Goal: Check status: Check status

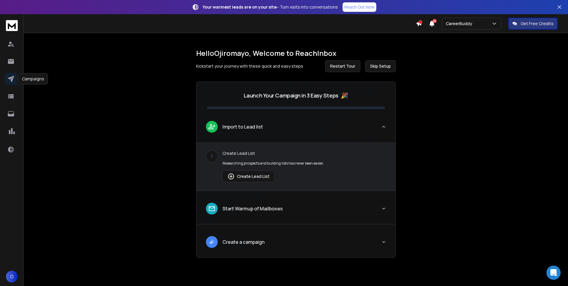
click at [14, 77] on link at bounding box center [11, 79] width 12 height 12
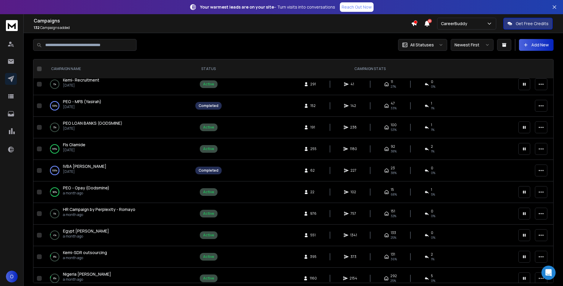
scroll to position [30, 0]
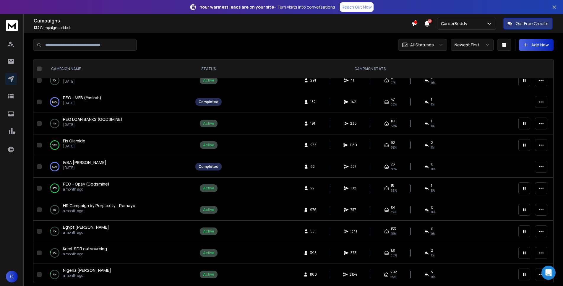
click at [116, 203] on span "HR Campaign by Perplexity - Romayo" at bounding box center [99, 206] width 72 height 6
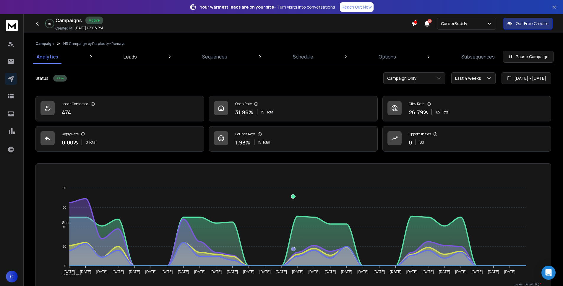
click at [135, 57] on p "Leads" at bounding box center [130, 56] width 13 height 7
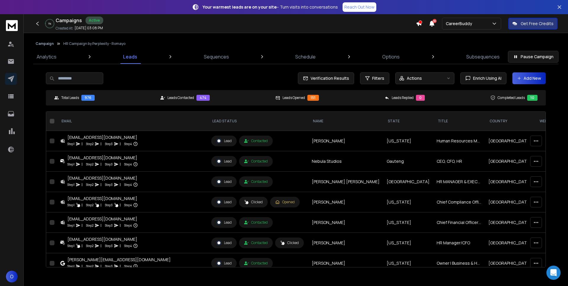
click at [315, 97] on div "151" at bounding box center [313, 98] width 12 height 6
click at [448, 77] on icon "button" at bounding box center [448, 78] width 4 height 5
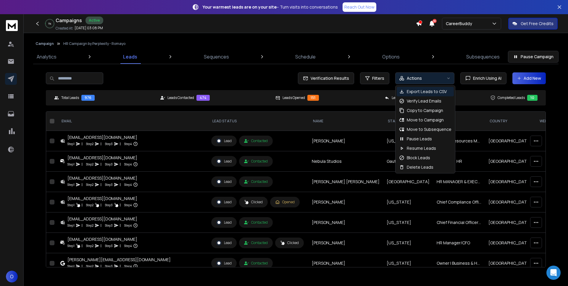
click at [447, 78] on icon "button" at bounding box center [448, 78] width 4 height 5
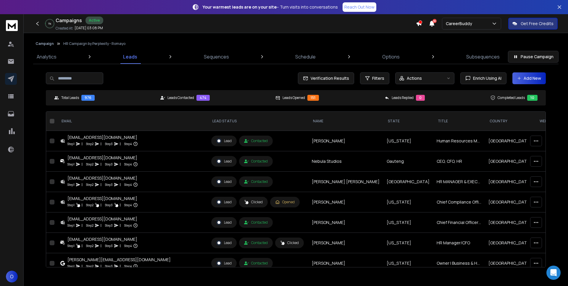
click at [314, 98] on div "151" at bounding box center [313, 98] width 12 height 6
click at [373, 75] on span "Filters" at bounding box center [378, 78] width 12 height 6
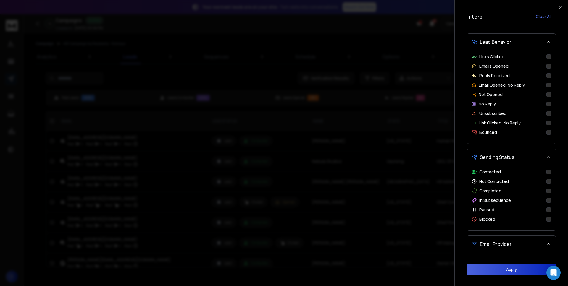
click at [546, 56] on button "Links Clicked" at bounding box center [548, 56] width 5 height 5
click at [515, 268] on button "Apply" at bounding box center [511, 270] width 90 height 12
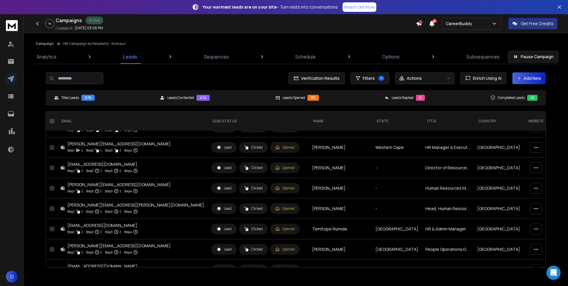
scroll to position [987, 0]
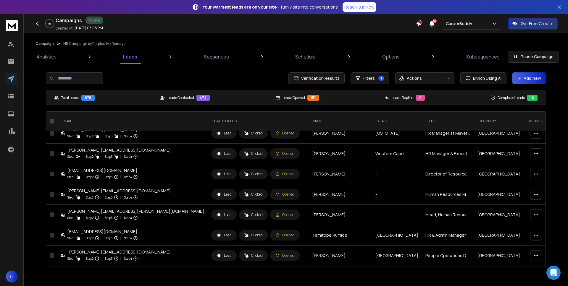
click at [523, 174] on td "[URL][DOMAIN_NAME]" at bounding box center [549, 174] width 52 height 20
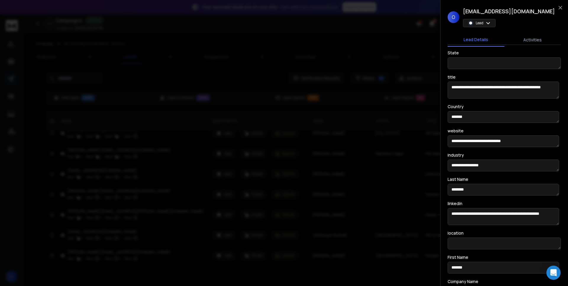
drag, startPoint x: 471, startPoint y: 220, endPoint x: 450, endPoint y: 213, distance: 22.3
click at [450, 213] on textarea "**********" at bounding box center [502, 216] width 111 height 17
click at [558, 5] on icon "button" at bounding box center [560, 8] width 6 height 6
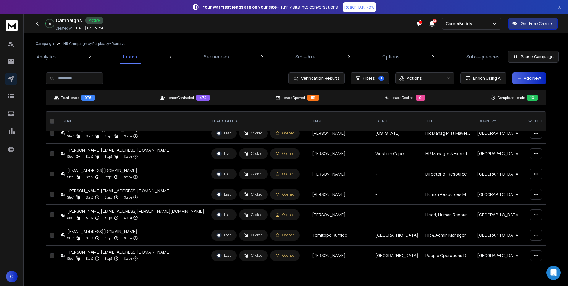
click at [523, 195] on td "[URL][DOMAIN_NAME]" at bounding box center [549, 194] width 52 height 20
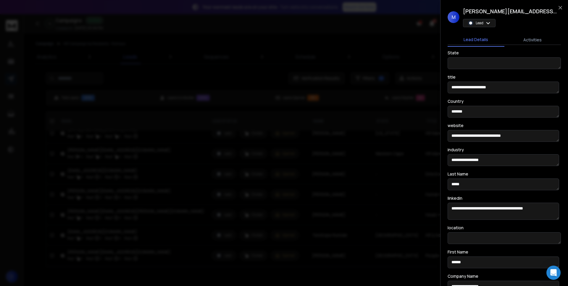
click at [535, 210] on textarea "**********" at bounding box center [502, 211] width 111 height 17
click at [430, 121] on div at bounding box center [284, 143] width 568 height 286
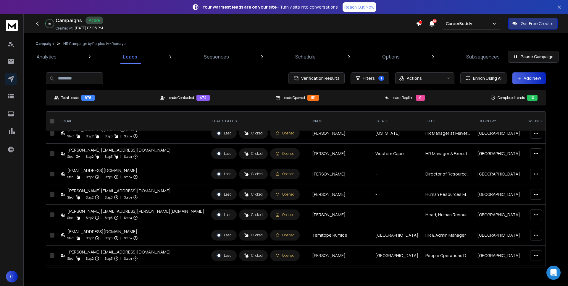
click at [523, 215] on td "[URL][DOMAIN_NAME]" at bounding box center [549, 215] width 52 height 20
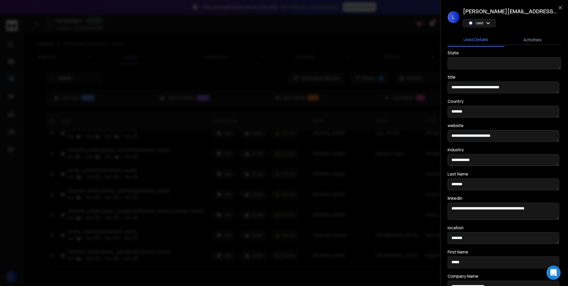
click at [510, 210] on textarea "**********" at bounding box center [502, 211] width 111 height 17
click at [404, 206] on div at bounding box center [284, 143] width 568 height 286
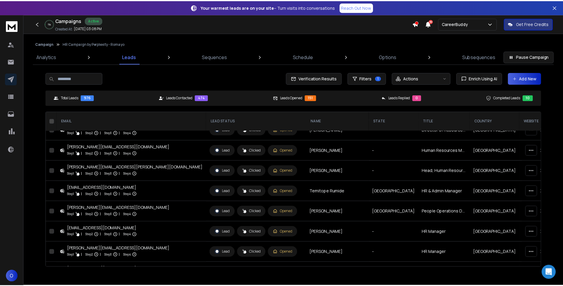
scroll to position [1035, 0]
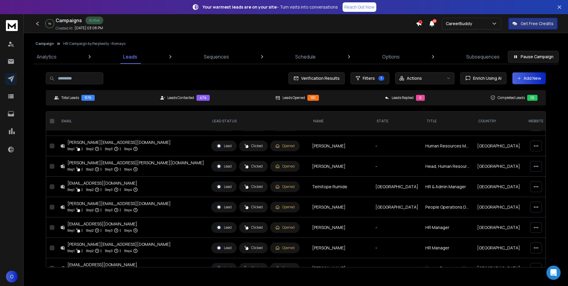
click at [523, 185] on td "[URL][DOMAIN_NAME]" at bounding box center [549, 187] width 52 height 20
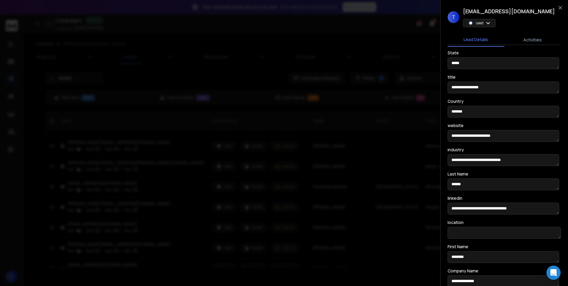
click at [506, 210] on textarea "**********" at bounding box center [502, 209] width 111 height 12
click at [417, 216] on div at bounding box center [284, 143] width 568 height 286
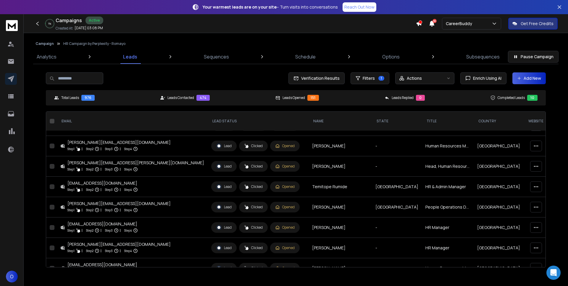
click at [523, 228] on td "[URL][DOMAIN_NAME]" at bounding box center [549, 228] width 52 height 20
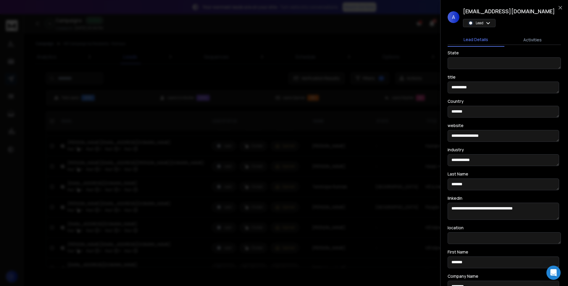
click at [501, 211] on textarea "**********" at bounding box center [502, 211] width 111 height 17
click at [426, 192] on div at bounding box center [284, 143] width 568 height 286
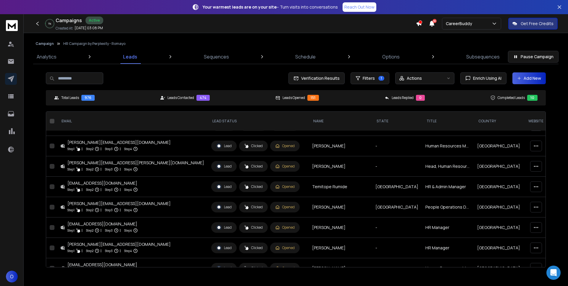
click at [523, 248] on td "[URL][DOMAIN_NAME]" at bounding box center [549, 248] width 52 height 20
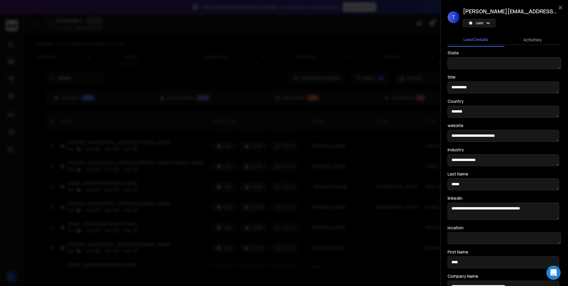
click at [485, 209] on textarea "**********" at bounding box center [502, 211] width 111 height 17
click at [331, 38] on div at bounding box center [284, 143] width 568 height 286
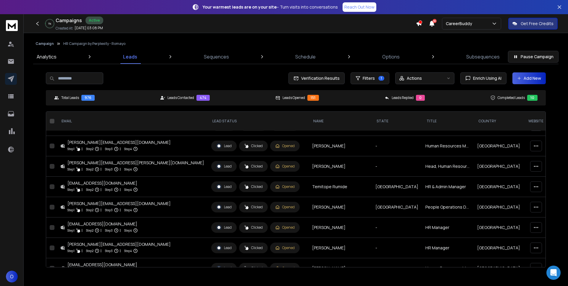
click at [54, 58] on p "Analytics" at bounding box center [47, 56] width 20 height 7
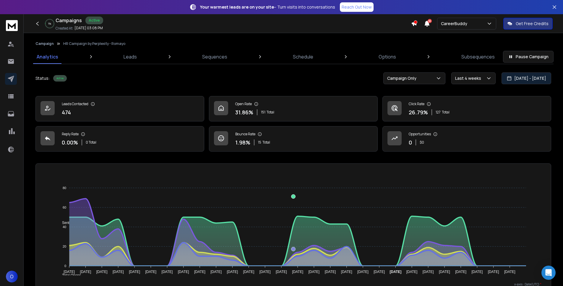
click at [504, 80] on button "[DATE] - [DATE]" at bounding box center [527, 78] width 50 height 12
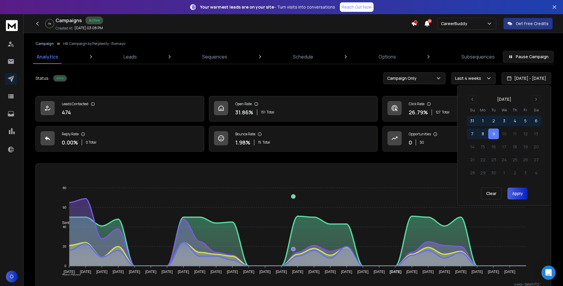
click at [536, 118] on button "6" at bounding box center [536, 121] width 11 height 11
click at [493, 133] on button "9" at bounding box center [493, 134] width 11 height 11
click at [537, 121] on button "6" at bounding box center [536, 121] width 11 height 11
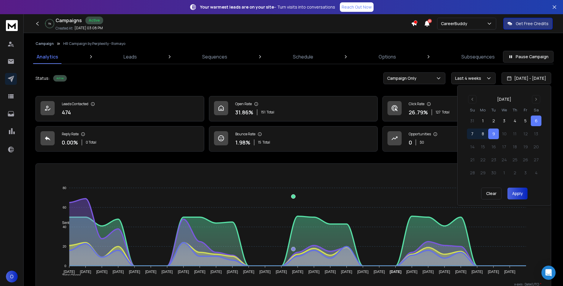
click at [522, 193] on button "Apply" at bounding box center [518, 194] width 20 height 12
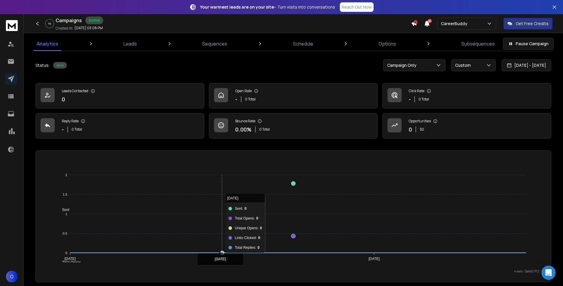
scroll to position [13, 0]
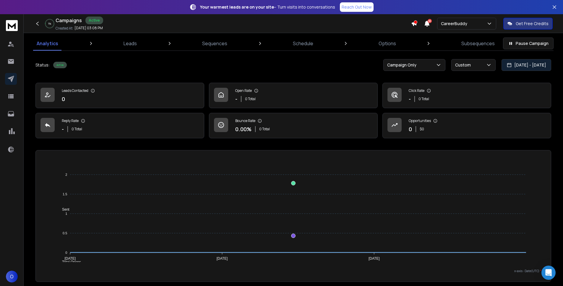
click at [532, 67] on button "[DATE] - [DATE]" at bounding box center [527, 65] width 50 height 12
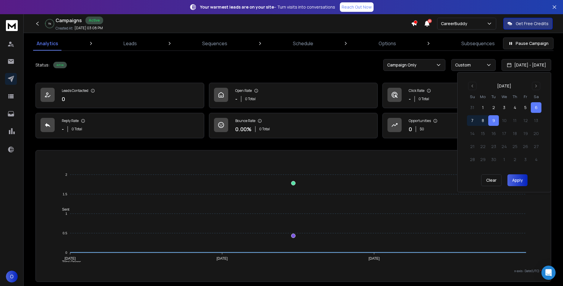
click at [482, 120] on button "8" at bounding box center [483, 120] width 11 height 11
click at [484, 122] on button "8" at bounding box center [483, 120] width 11 height 11
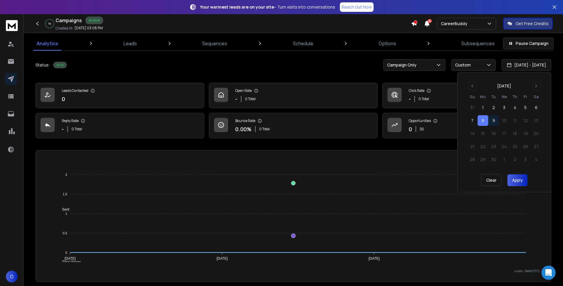
click at [484, 121] on button "8" at bounding box center [483, 120] width 11 height 11
click at [524, 182] on button "Apply" at bounding box center [518, 180] width 20 height 12
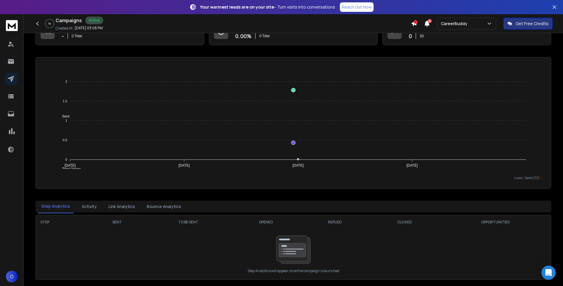
scroll to position [0, 0]
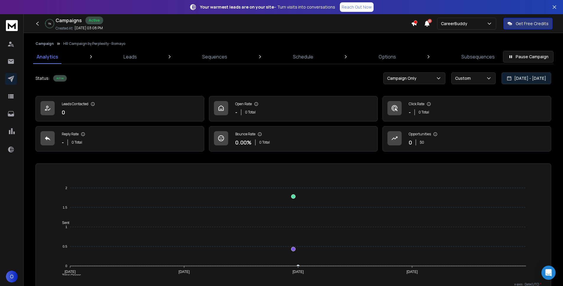
click at [517, 74] on button "[DATE] - [DATE]" at bounding box center [527, 78] width 50 height 12
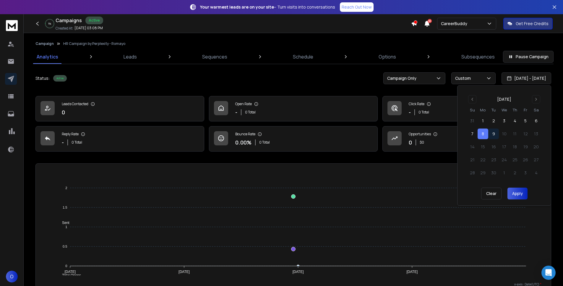
click at [494, 134] on button "9" at bounding box center [493, 134] width 11 height 11
click at [520, 191] on button "Apply" at bounding box center [518, 194] width 20 height 12
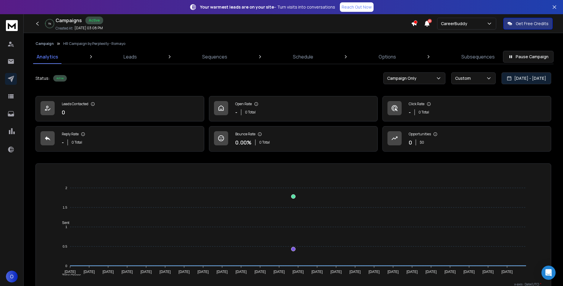
click at [542, 79] on button "[DATE] - [DATE]" at bounding box center [527, 78] width 50 height 12
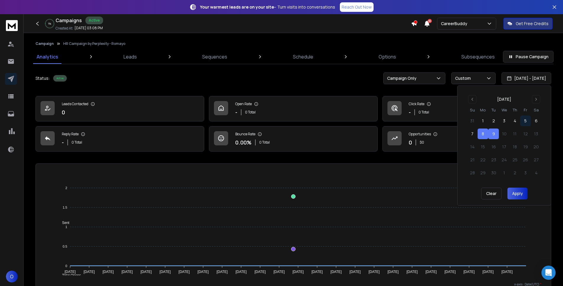
click at [524, 121] on button "5" at bounding box center [525, 121] width 11 height 11
click at [527, 119] on button "5" at bounding box center [525, 121] width 11 height 11
click at [526, 123] on button "5" at bounding box center [525, 121] width 11 height 11
click at [515, 191] on button "Apply" at bounding box center [518, 194] width 20 height 12
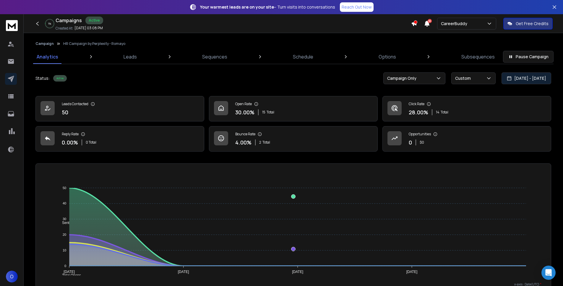
click at [532, 79] on button "[DATE] - [DATE]" at bounding box center [527, 78] width 50 height 12
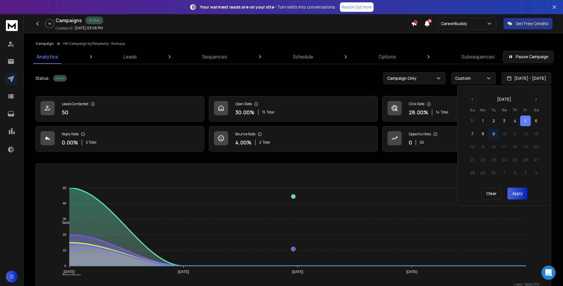
click at [494, 132] on button "9" at bounding box center [493, 134] width 11 height 11
click at [534, 119] on button "6" at bounding box center [536, 121] width 11 height 11
click at [497, 134] on button "9" at bounding box center [493, 134] width 11 height 11
click at [522, 195] on button "Apply" at bounding box center [518, 194] width 20 height 12
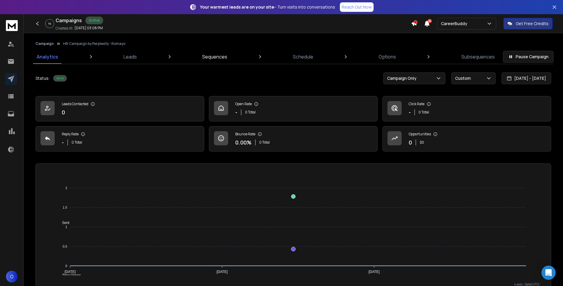
click at [220, 57] on p "Sequences" at bounding box center [214, 56] width 25 height 7
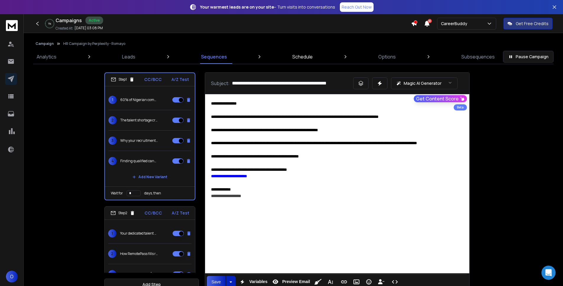
click at [304, 54] on p "Schedule" at bounding box center [302, 56] width 20 height 7
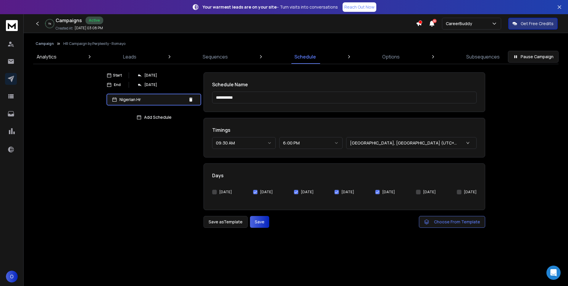
click at [57, 57] on link "Analytics" at bounding box center [46, 57] width 27 height 14
